Goal: Navigation & Orientation: Understand site structure

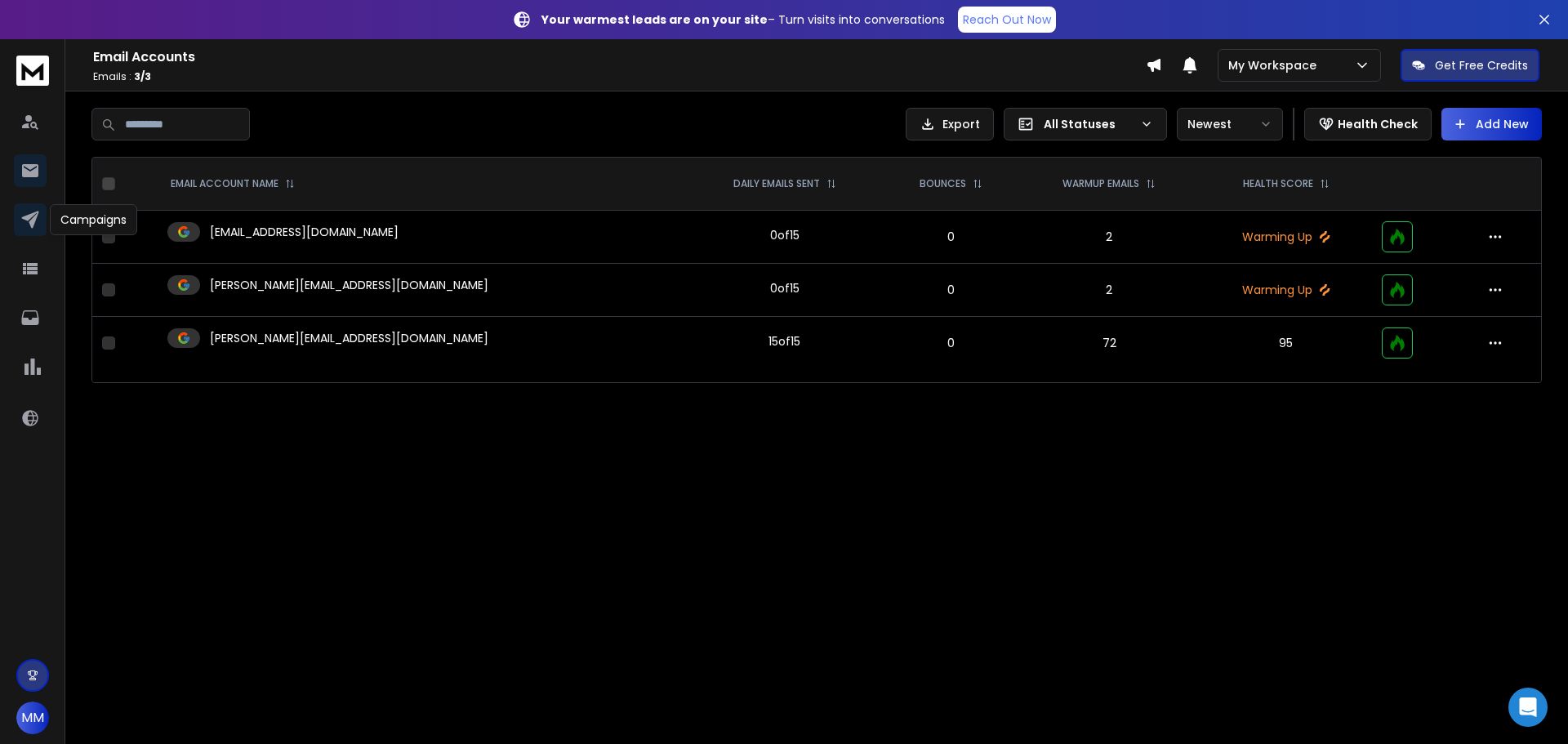
click at [35, 228] on icon at bounding box center [31, 220] width 20 height 20
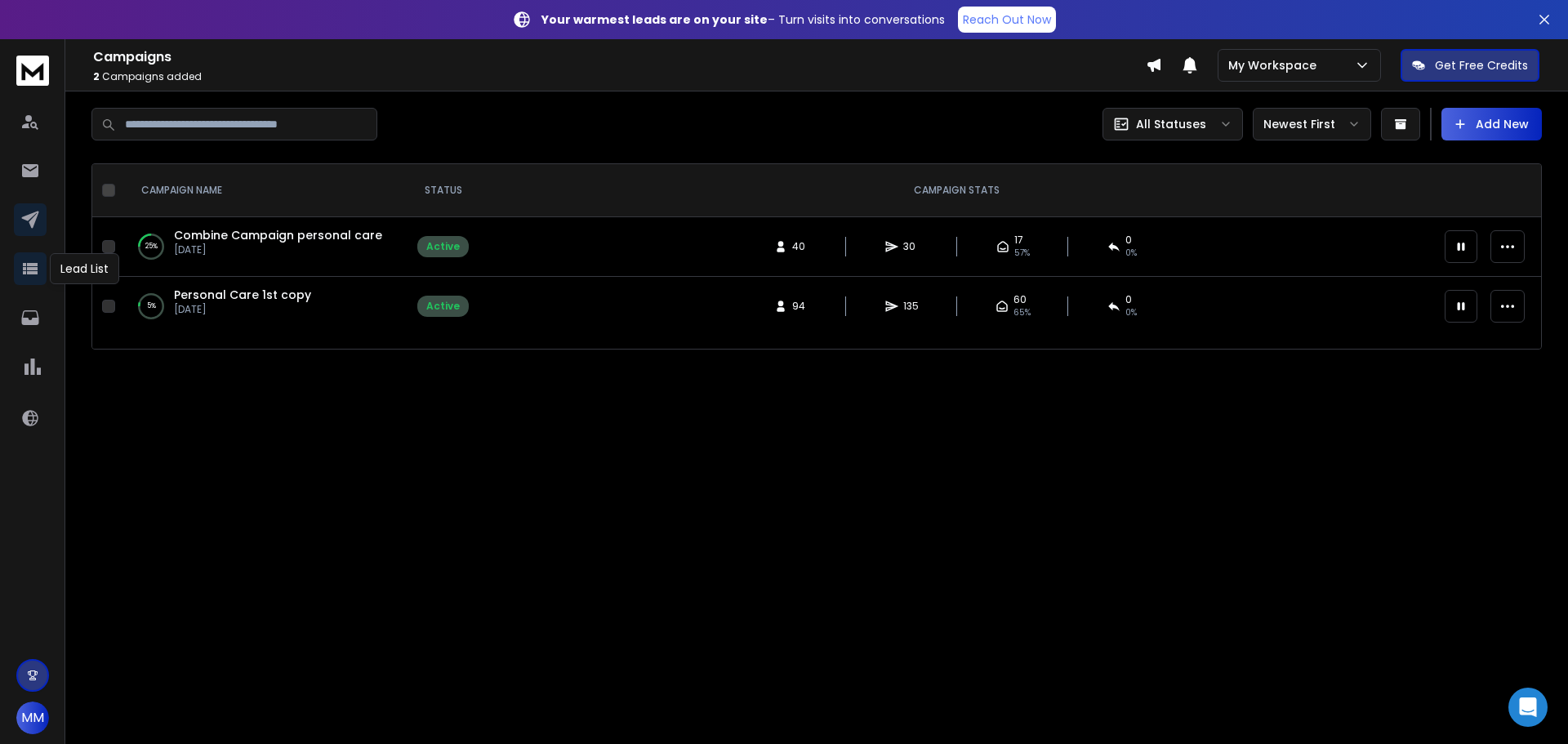
click at [26, 264] on icon at bounding box center [31, 269] width 20 height 20
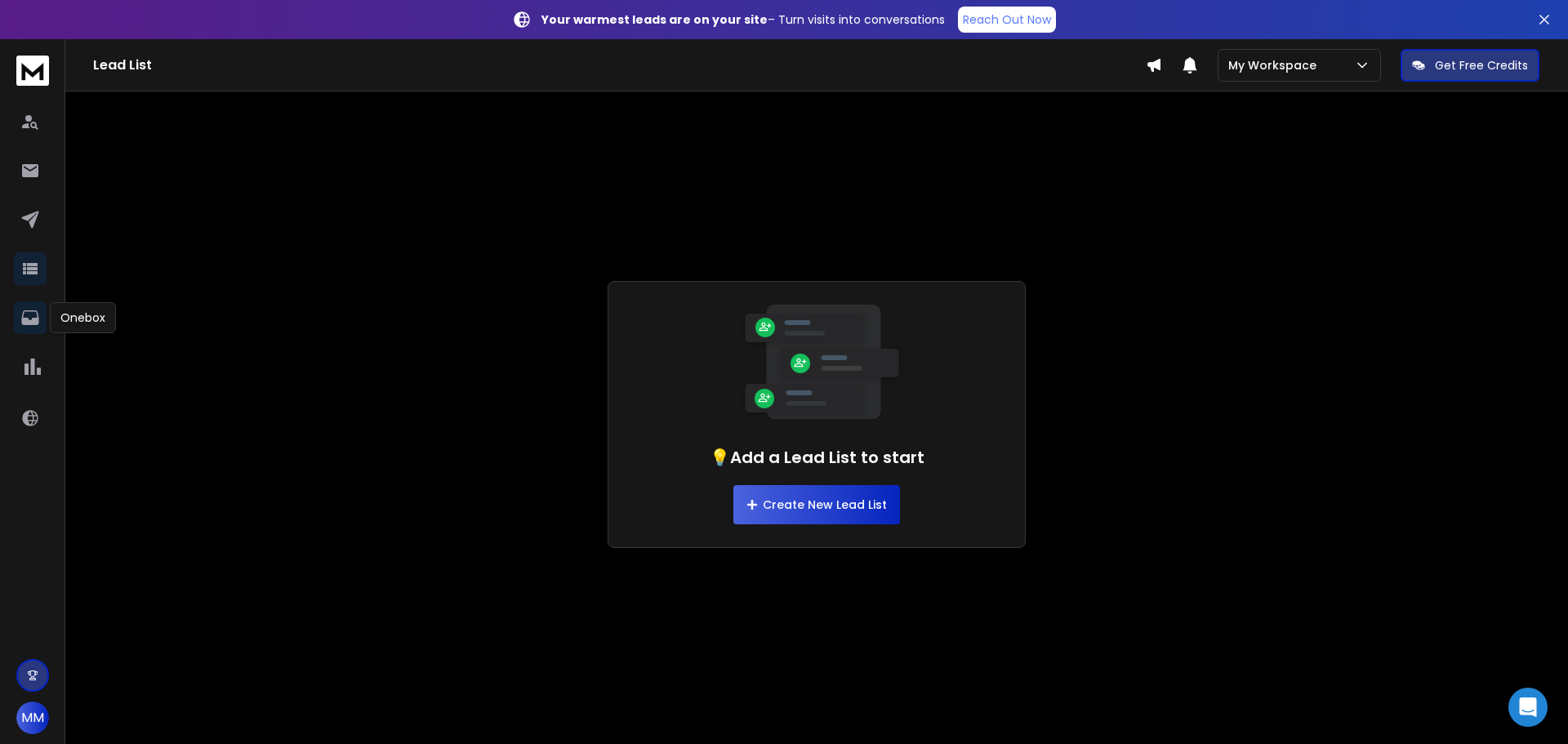
click at [24, 327] on icon at bounding box center [31, 318] width 20 height 20
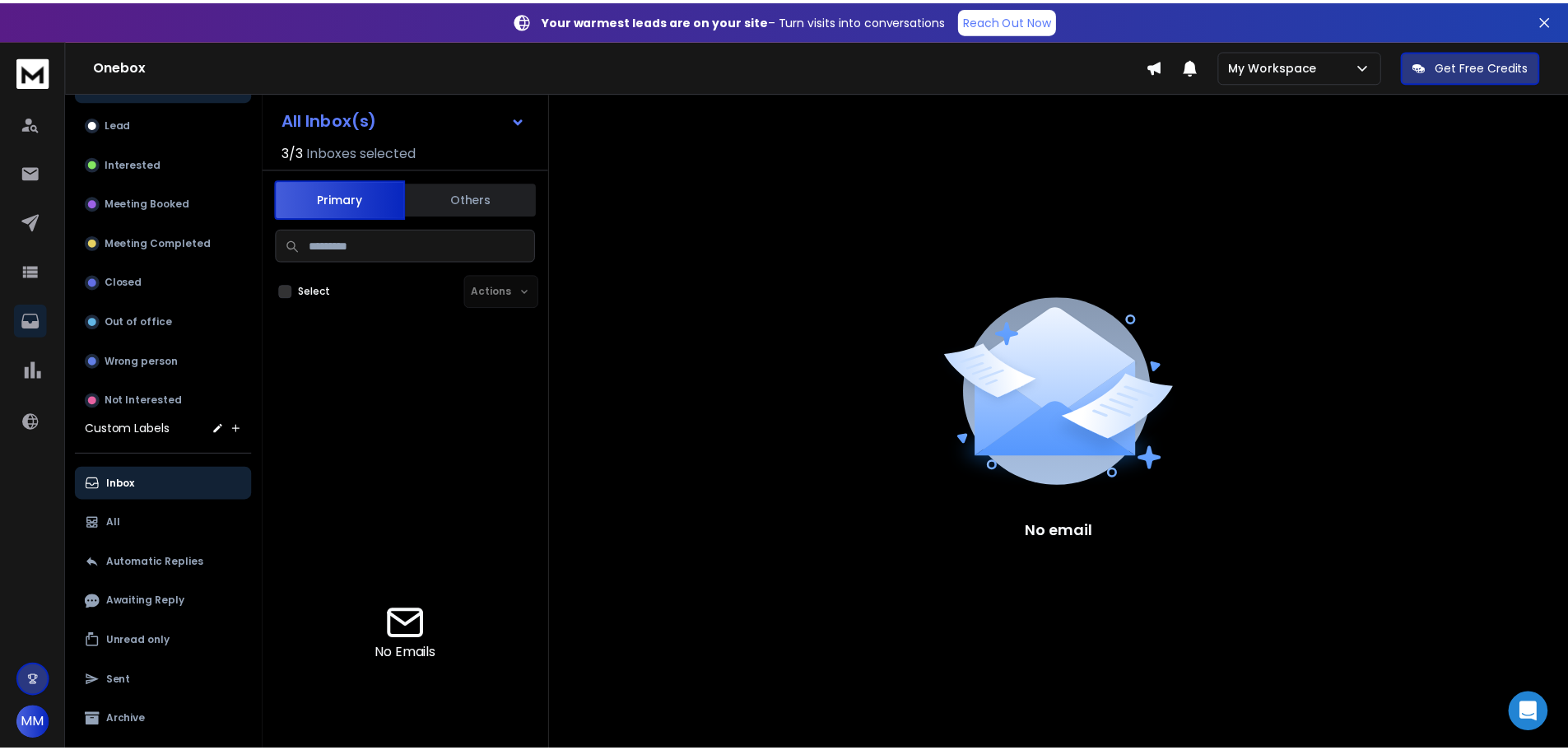
scroll to position [196, 0]
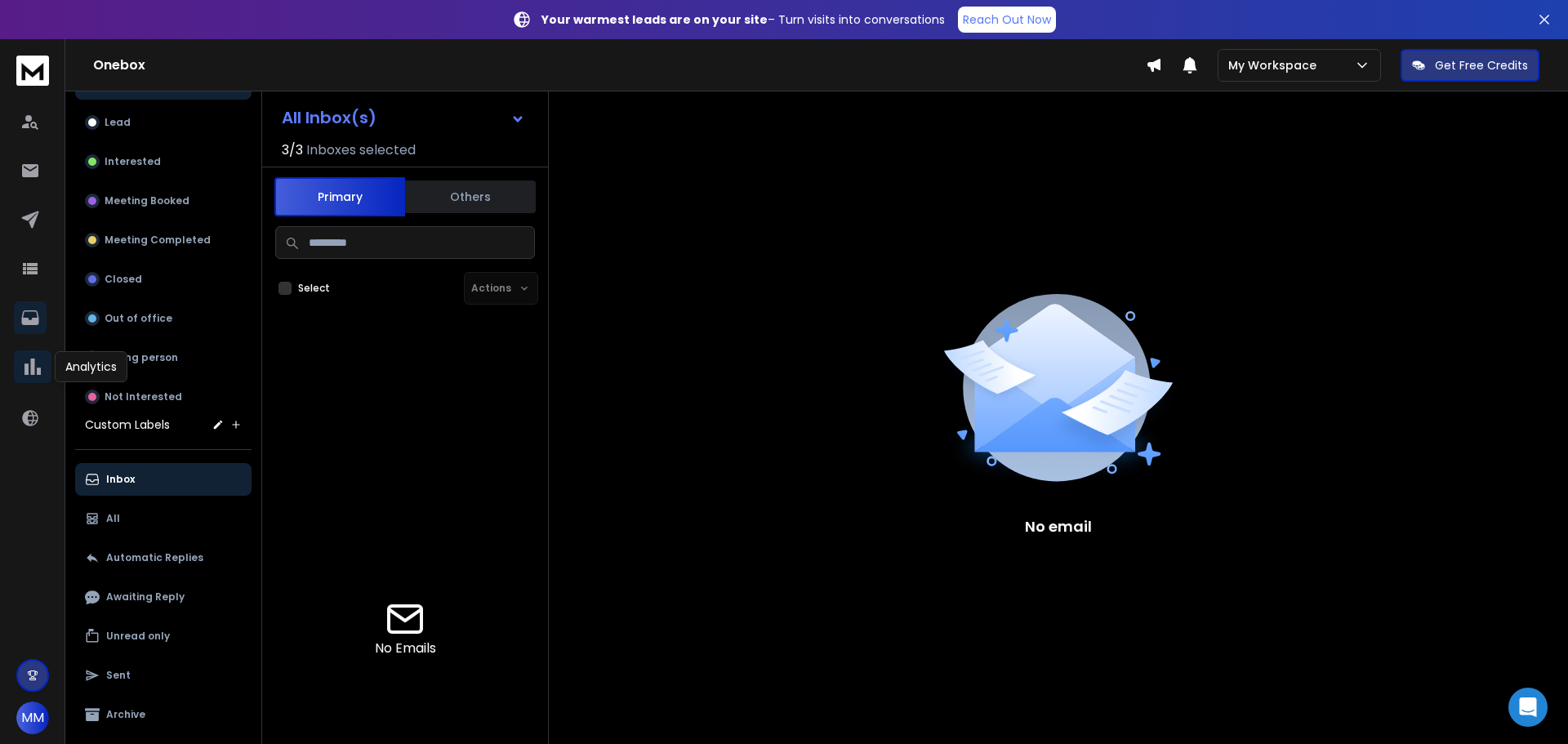
click at [32, 362] on icon at bounding box center [32, 367] width 17 height 17
